Goal: Task Accomplishment & Management: Manage account settings

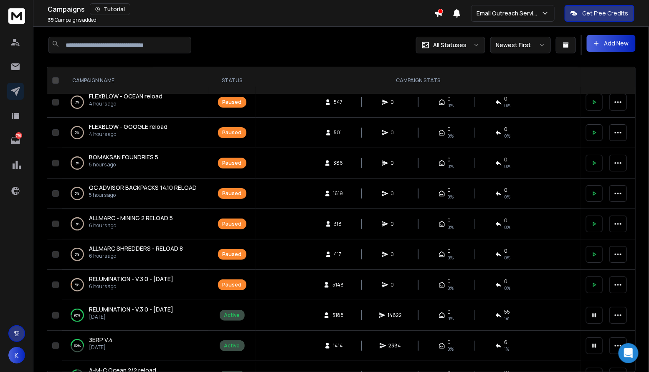
scroll to position [6, 0]
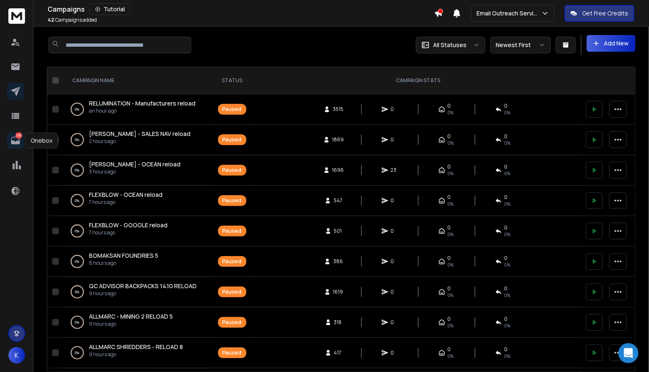
click at [13, 144] on icon at bounding box center [15, 141] width 10 height 10
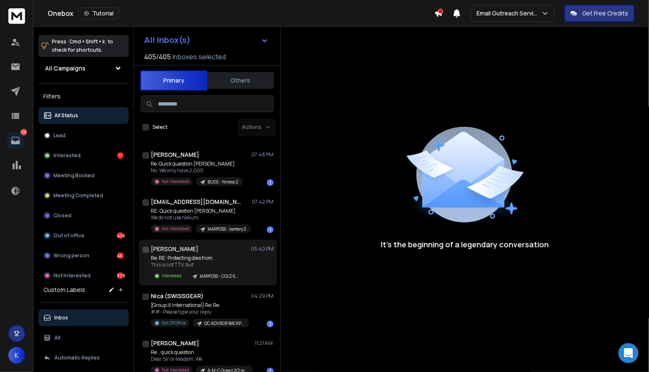
click at [162, 262] on p "This is not TTV, but" at bounding box center [198, 265] width 94 height 7
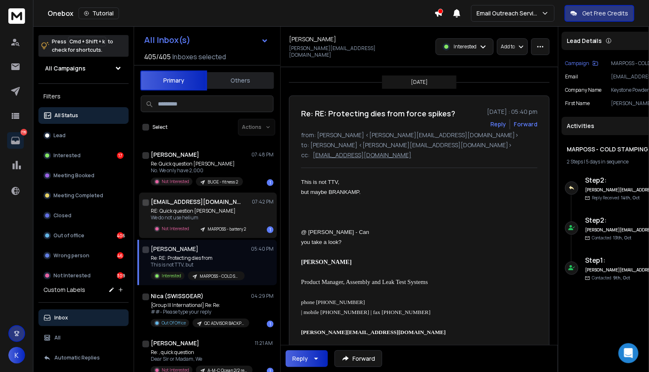
click at [214, 217] on p "We do not use helium" at bounding box center [201, 218] width 100 height 7
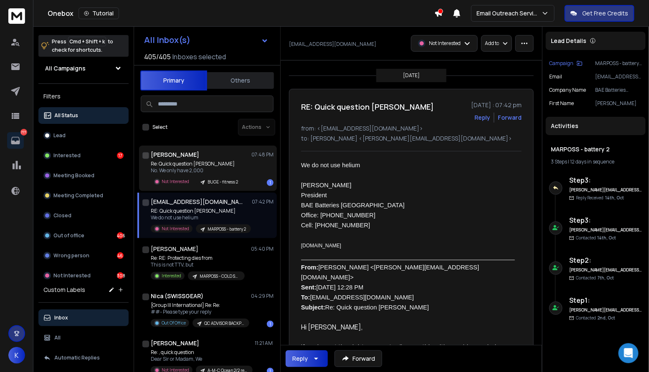
click at [209, 169] on p "No. We only have 2,000" at bounding box center [197, 170] width 92 height 7
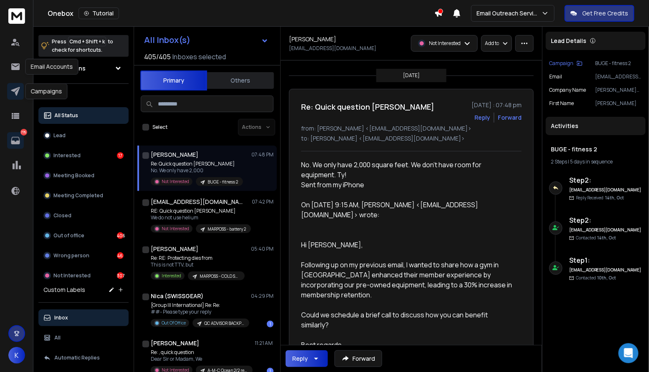
click at [14, 87] on icon at bounding box center [15, 91] width 10 height 10
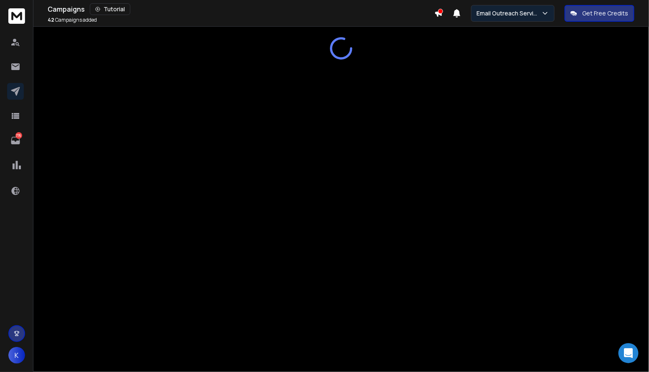
click at [537, 15] on p "Email Outreach Service" at bounding box center [508, 13] width 65 height 8
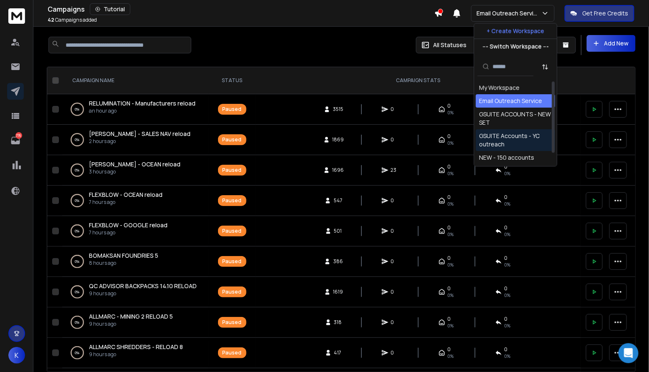
click at [495, 142] on div "GSUITE Accounts - YC outreach" at bounding box center [515, 140] width 73 height 17
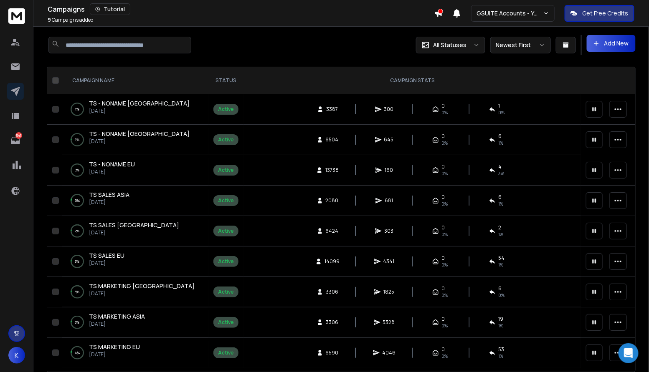
scroll to position [2, 0]
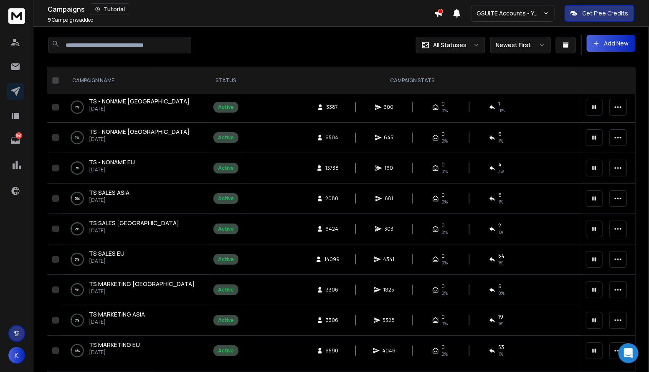
click at [127, 137] on p "[DATE]" at bounding box center [139, 139] width 101 height 7
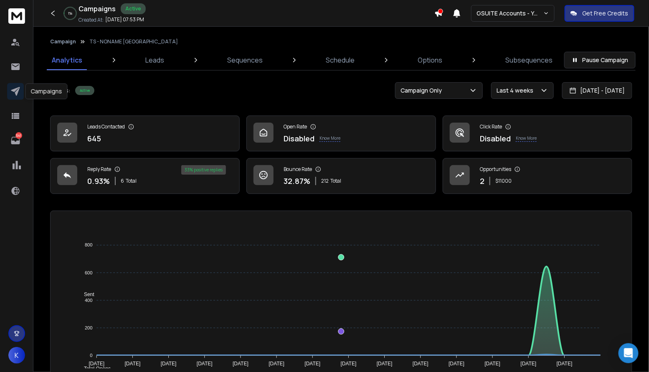
click at [17, 93] on icon at bounding box center [15, 91] width 9 height 9
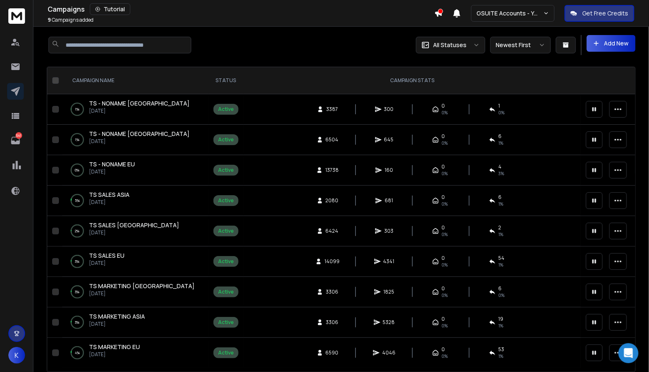
scroll to position [2, 0]
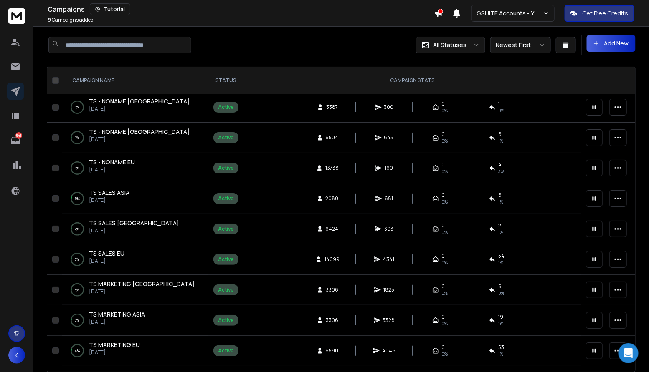
click at [111, 251] on span "TS SALES EU" at bounding box center [106, 254] width 35 height 8
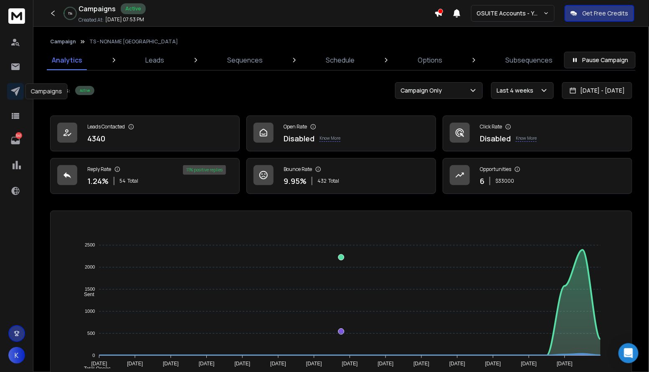
click at [15, 95] on icon at bounding box center [15, 91] width 10 height 10
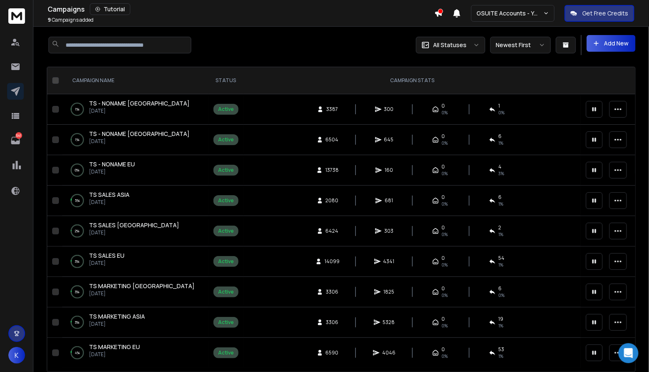
click at [56, 109] on button "button" at bounding box center [55, 109] width 7 height 7
click at [56, 139] on button "button" at bounding box center [55, 139] width 7 height 7
click at [56, 171] on button "button" at bounding box center [55, 170] width 7 height 7
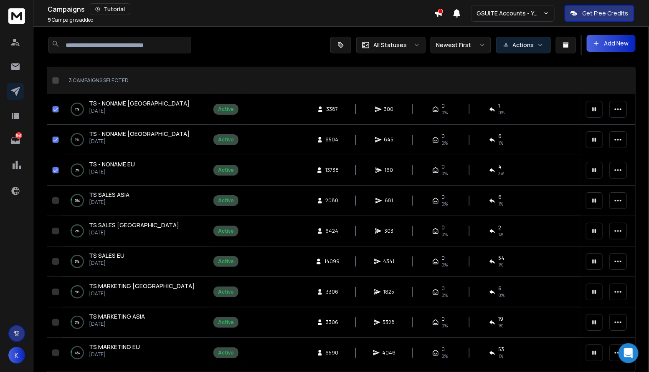
click at [526, 42] on button "Actions" at bounding box center [523, 45] width 55 height 17
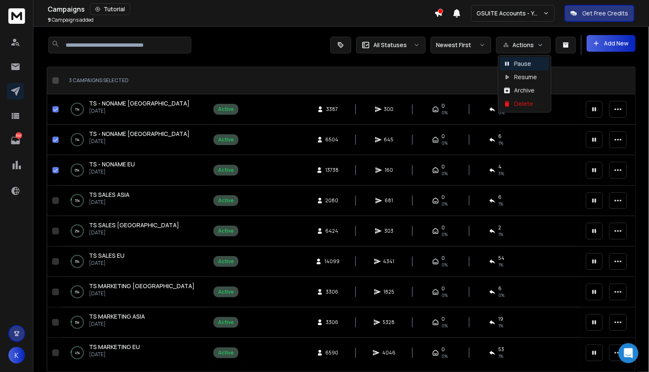
click at [520, 67] on p "Pause" at bounding box center [522, 64] width 17 height 8
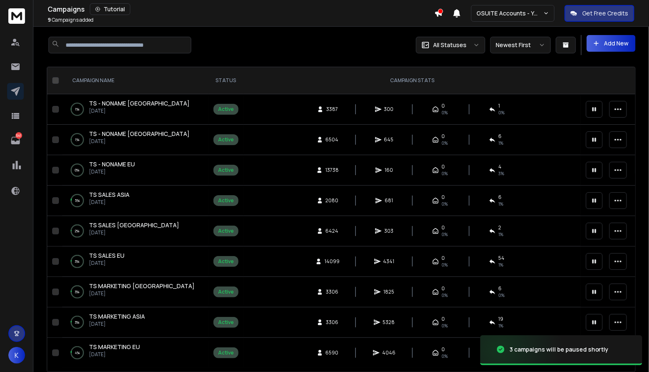
scroll to position [2, 0]
